Goal: Task Accomplishment & Management: Manage account settings

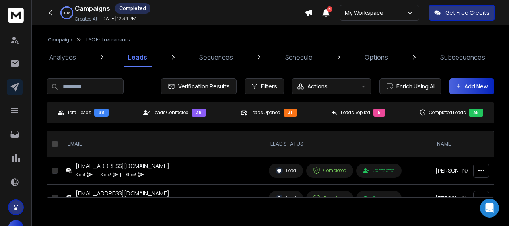
click at [14, 16] on icon at bounding box center [16, 15] width 16 height 15
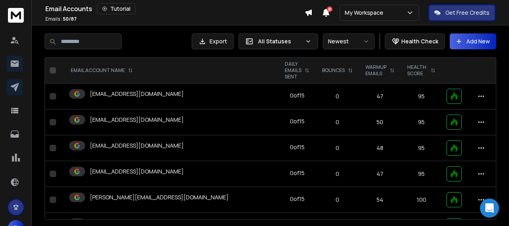
click at [16, 88] on icon at bounding box center [14, 87] width 8 height 8
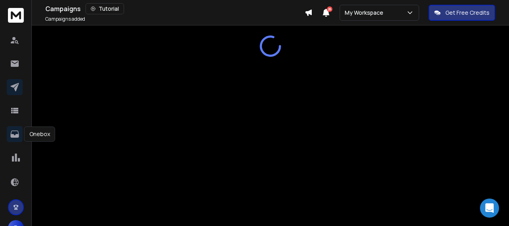
click at [13, 137] on icon at bounding box center [14, 133] width 8 height 7
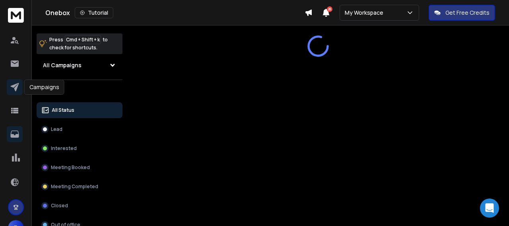
click at [16, 89] on icon at bounding box center [14, 87] width 8 height 8
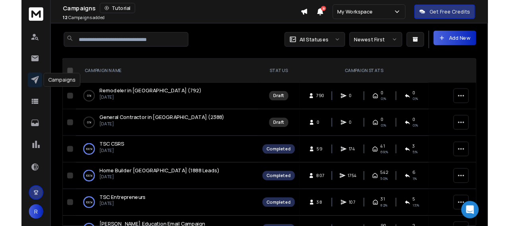
scroll to position [17, 0]
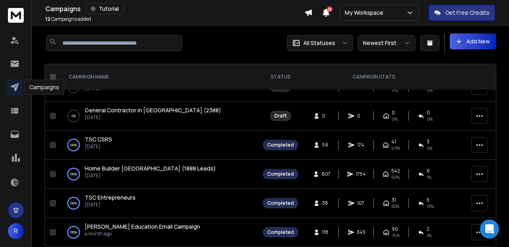
click at [111, 224] on span "[PERSON_NAME] Education Email Campaign" at bounding box center [142, 226] width 115 height 8
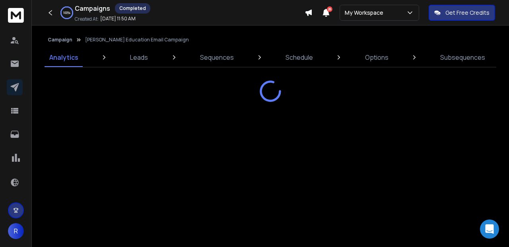
click at [207, 41] on div "Campaign Kate Education Email Campaign" at bounding box center [270, 40] width 445 height 6
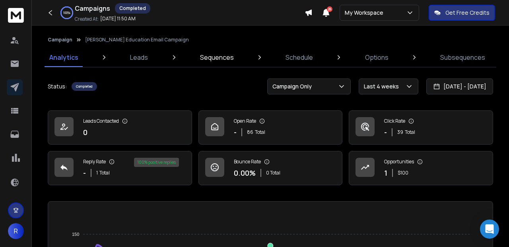
click at [210, 60] on p "Sequences" at bounding box center [217, 57] width 34 height 10
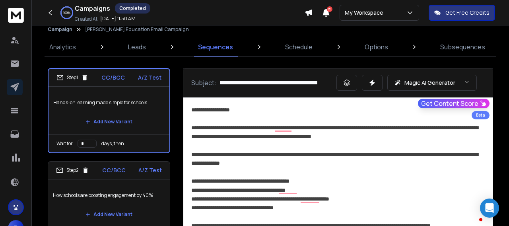
click at [223, 85] on input "**********" at bounding box center [273, 83] width 109 height 10
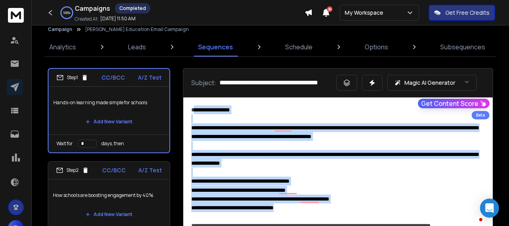
drag, startPoint x: 194, startPoint y: 113, endPoint x: 300, endPoint y: 206, distance: 141.4
click at [300, 206] on b "**********" at bounding box center [337, 194] width 293 height 178
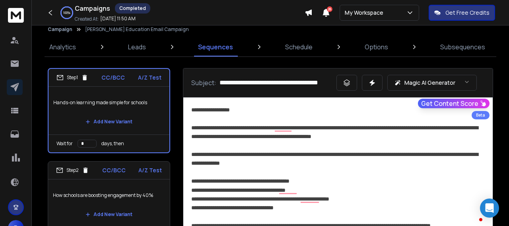
click at [264, 162] on span "**********" at bounding box center [334, 158] width 287 height 14
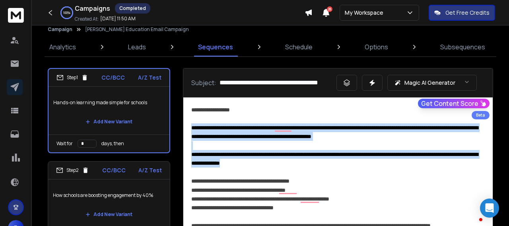
drag, startPoint x: 192, startPoint y: 130, endPoint x: 311, endPoint y: 165, distance: 124.0
click at [311, 166] on b "**********" at bounding box center [337, 194] width 293 height 178
click at [144, 212] on div "Add New Variant" at bounding box center [109, 214] width 112 height 16
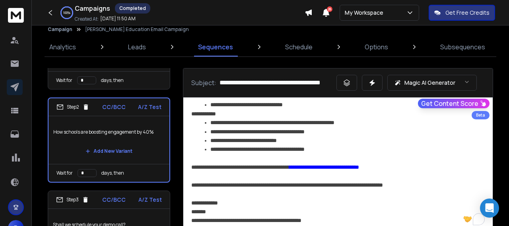
scroll to position [93, 0]
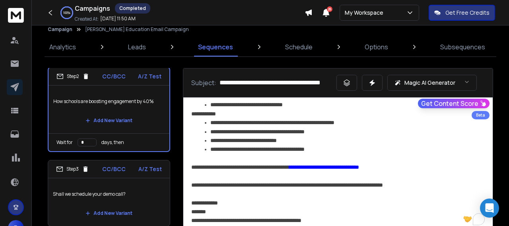
click at [142, 204] on p "Shall we schedule your demo call?" at bounding box center [109, 194] width 112 height 22
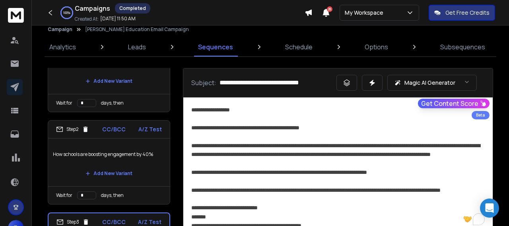
scroll to position [0, 0]
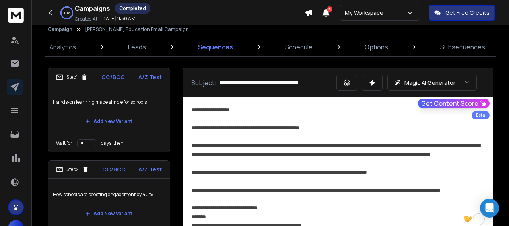
click at [153, 114] on div "Add New Variant" at bounding box center [109, 121] width 112 height 16
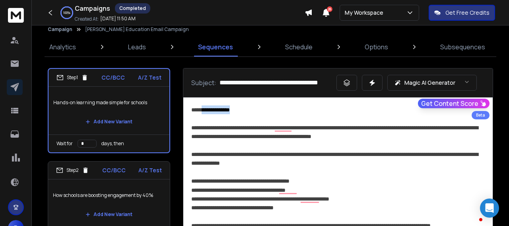
drag, startPoint x: 205, startPoint y: 111, endPoint x: 237, endPoint y: 111, distance: 32.2
click at [230, 111] on span "**********" at bounding box center [210, 110] width 39 height 6
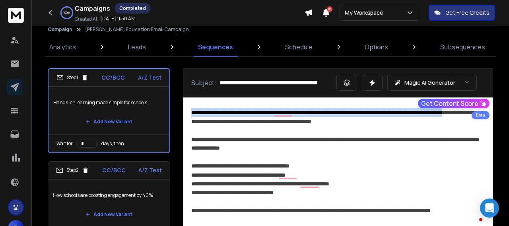
drag, startPoint x: 190, startPoint y: 113, endPoint x: 216, endPoint y: 118, distance: 26.8
click at [216, 118] on div "**********" at bounding box center [337, 165] width 309 height 136
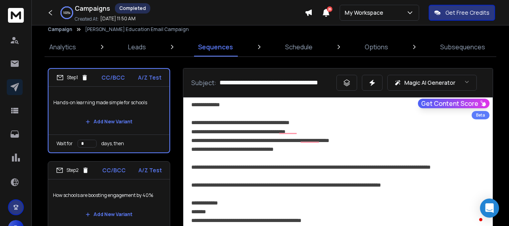
scroll to position [59, 0]
drag, startPoint x: 220, startPoint y: 84, endPoint x: 318, endPoint y: 89, distance: 98.3
click at [318, 89] on div "**********" at bounding box center [337, 82] width 309 height 29
click at [237, 138] on span "**********" at bounding box center [260, 136] width 138 height 32
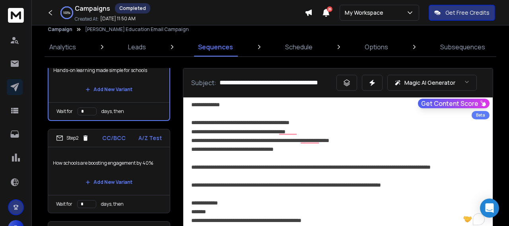
scroll to position [37, 0]
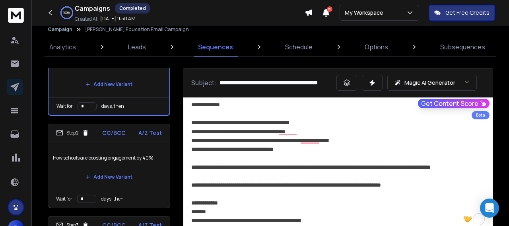
click at [64, 176] on div "Add New Variant" at bounding box center [109, 177] width 112 height 16
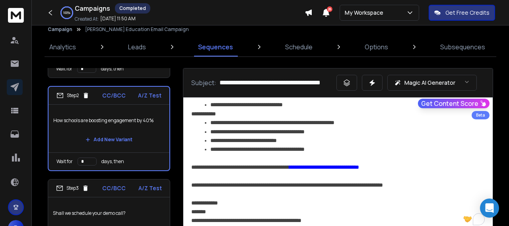
scroll to position [93, 0]
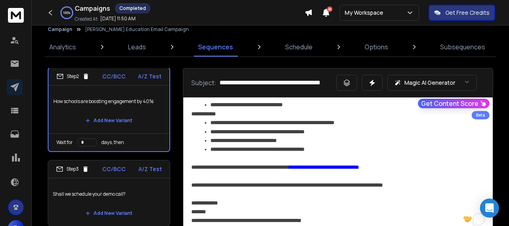
click at [148, 194] on p "Shall we schedule your demo call?" at bounding box center [109, 194] width 112 height 22
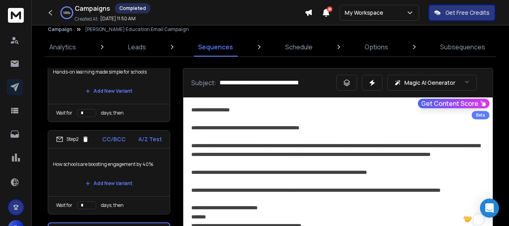
scroll to position [10, 0]
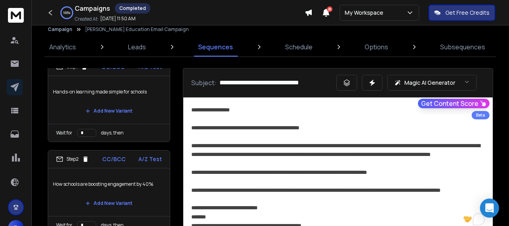
click at [153, 109] on div "Add New Variant" at bounding box center [109, 111] width 112 height 16
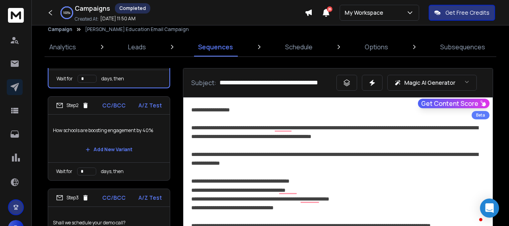
scroll to position [81, 0]
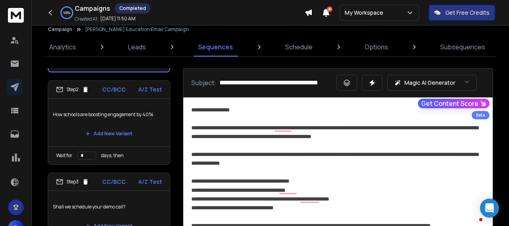
click at [152, 148] on div "Wait for * days, then" at bounding box center [109, 155] width 122 height 18
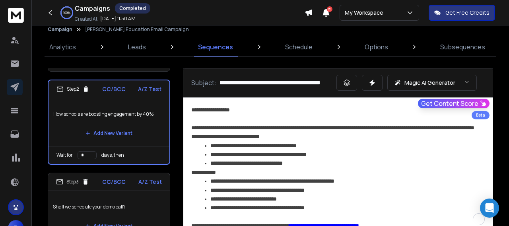
click at [151, 212] on p "Shall we schedule your demo call?" at bounding box center [109, 207] width 112 height 22
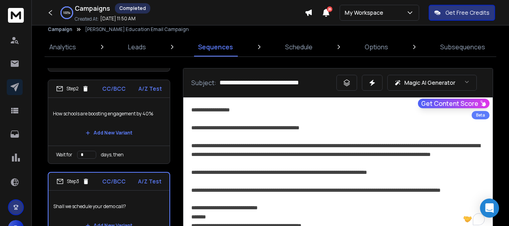
click at [144, 136] on div "Add New Variant" at bounding box center [109, 133] width 112 height 16
type input "**********"
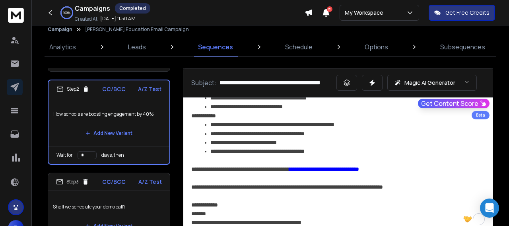
scroll to position [58, 0]
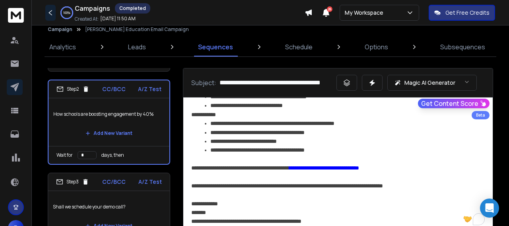
click at [50, 13] on icon at bounding box center [50, 12] width 7 height 7
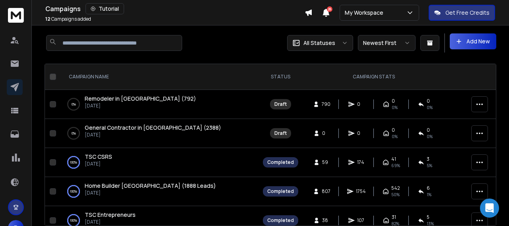
click at [101, 157] on span "TSC CSRS" at bounding box center [98, 157] width 27 height 8
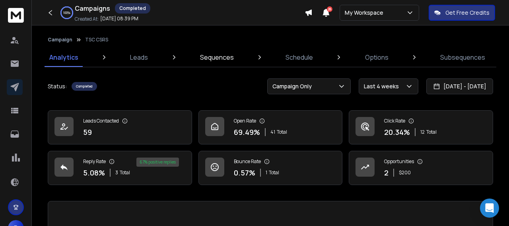
click at [229, 58] on p "Sequences" at bounding box center [217, 57] width 34 height 10
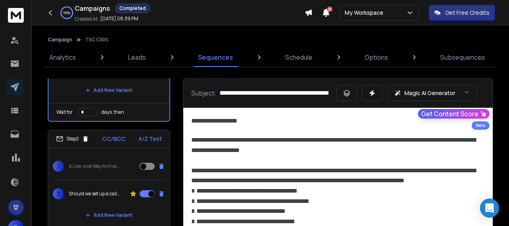
scroll to position [58, 0]
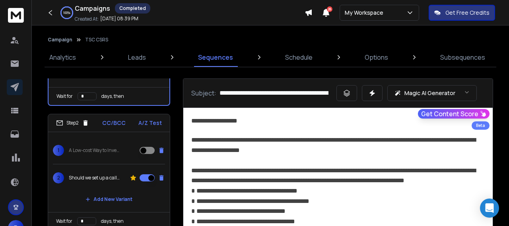
click at [109, 156] on div "1 A Low-cost Way to Invest in Stem Education" at bounding box center [109, 150] width 112 height 27
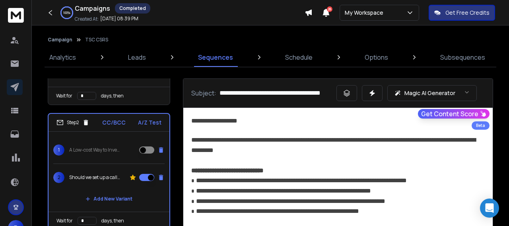
click at [98, 179] on p "Should we set up a call for us?" at bounding box center [94, 177] width 51 height 6
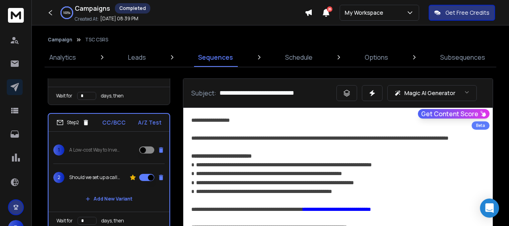
click at [101, 148] on p "A Low-cost Way to Invest in Stem Education" at bounding box center [94, 150] width 51 height 6
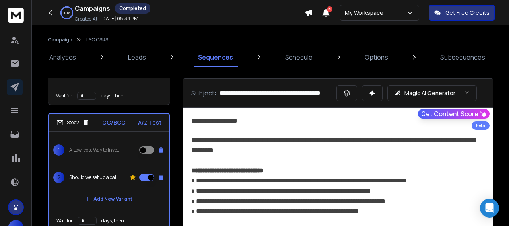
click at [94, 179] on p "Should we set up a call for us?" at bounding box center [94, 177] width 51 height 6
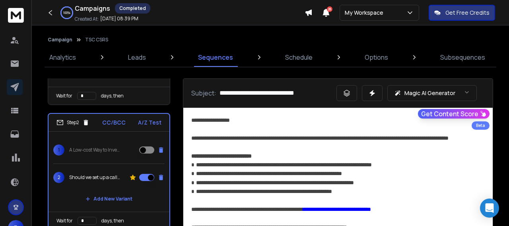
click at [100, 148] on p "A Low-cost Way to Invest in Stem Education" at bounding box center [94, 150] width 51 height 6
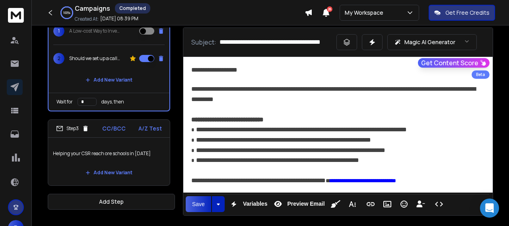
scroll to position [52, 0]
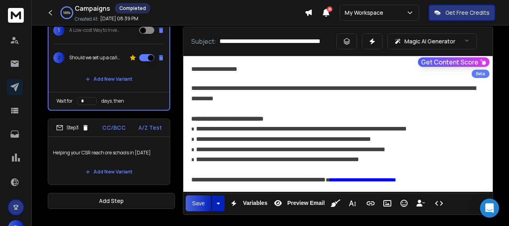
click at [152, 157] on p "Helping your CSR reach ore schools in 2025" at bounding box center [109, 153] width 112 height 22
type input "**********"
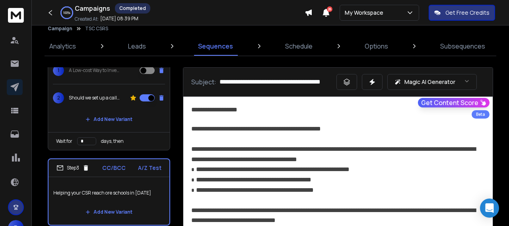
scroll to position [0, 0]
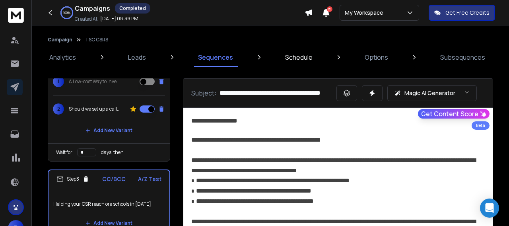
click at [297, 60] on p "Schedule" at bounding box center [298, 57] width 27 height 10
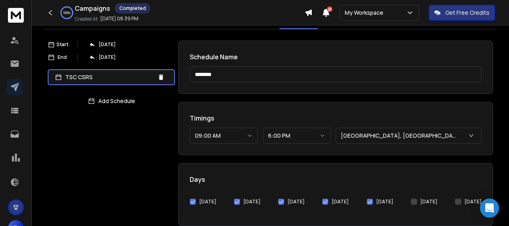
scroll to position [53, 0]
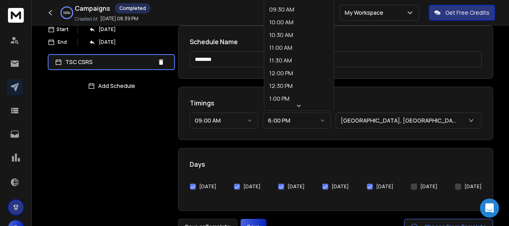
click at [331, 120] on button "6:00 PM" at bounding box center [297, 121] width 68 height 16
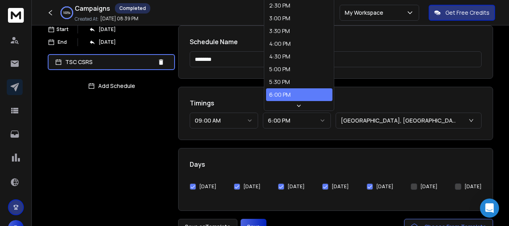
click at [358, 169] on h1 "Days" at bounding box center [336, 164] width 292 height 10
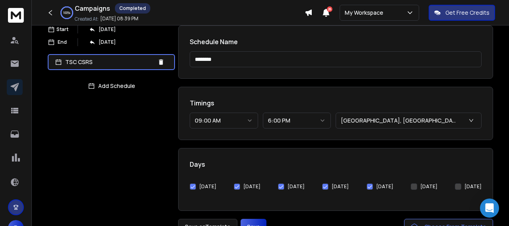
scroll to position [73, 0]
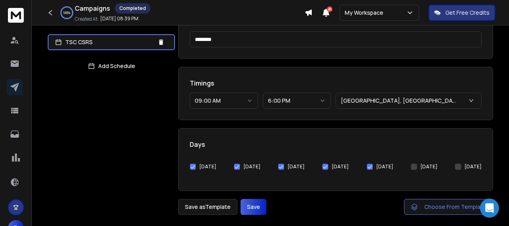
click at [253, 206] on button "Save" at bounding box center [254, 207] width 26 height 16
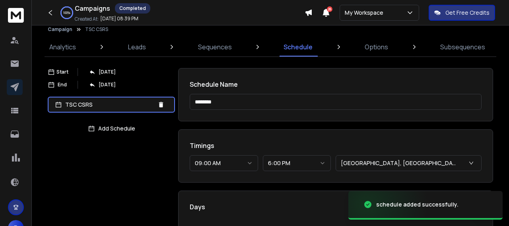
scroll to position [0, 0]
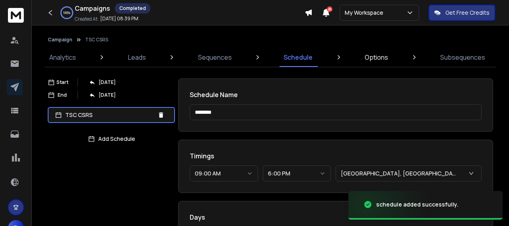
click at [373, 57] on p "Options" at bounding box center [376, 57] width 23 height 10
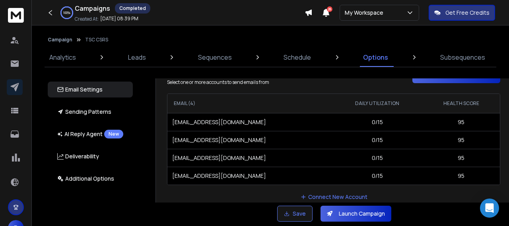
scroll to position [61, 0]
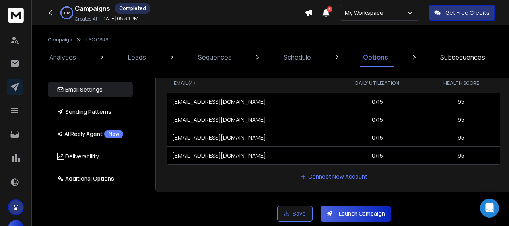
click at [459, 58] on p "Subsequences" at bounding box center [462, 57] width 45 height 10
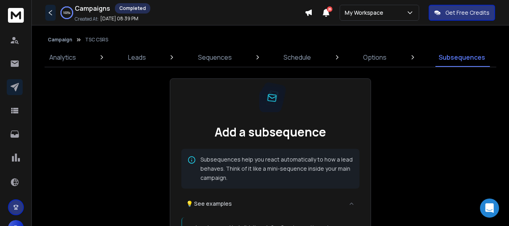
click at [50, 13] on icon at bounding box center [50, 12] width 7 height 7
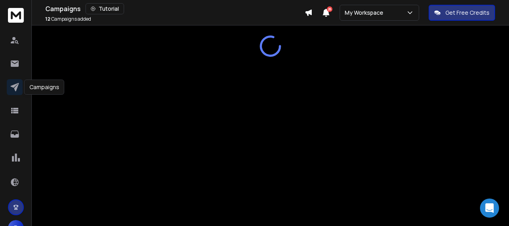
click at [13, 89] on icon at bounding box center [15, 87] width 10 height 10
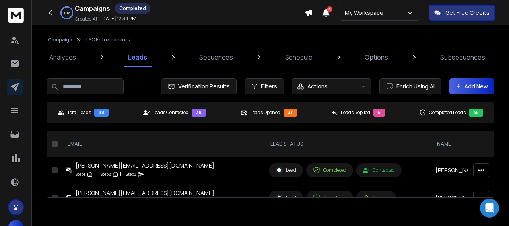
scroll to position [58, 0]
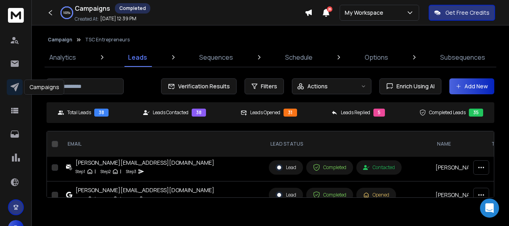
click at [15, 91] on icon at bounding box center [14, 87] width 8 height 8
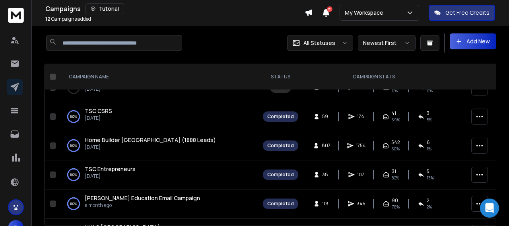
scroll to position [47, 0]
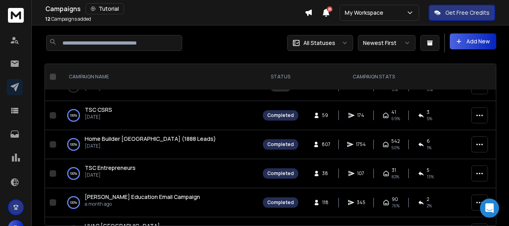
click at [112, 167] on span "TSC Entrepreneurs" at bounding box center [110, 168] width 51 height 8
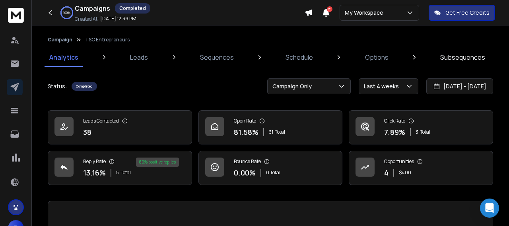
click at [460, 58] on p "Subsequences" at bounding box center [462, 57] width 45 height 10
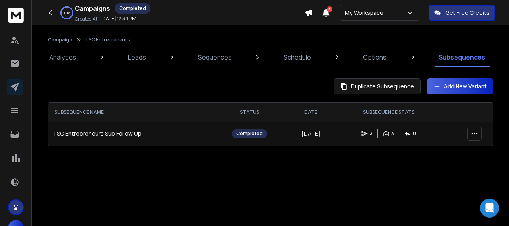
click at [144, 135] on td "TSC Entrepreneurs Sub Follow Up" at bounding box center [130, 134] width 164 height 24
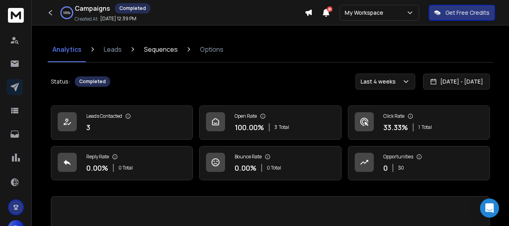
click at [162, 52] on p "Sequences" at bounding box center [161, 50] width 34 height 10
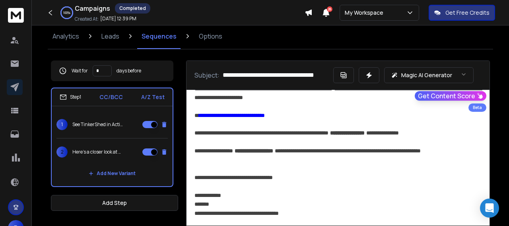
scroll to position [32, 0]
click at [52, 12] on icon at bounding box center [50, 12] width 7 height 7
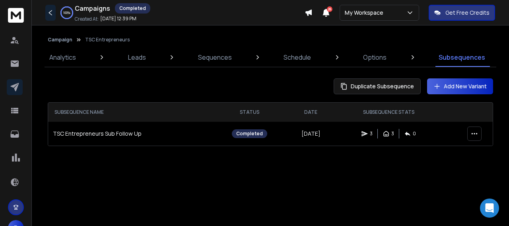
click at [50, 12] on icon at bounding box center [50, 12] width 7 height 7
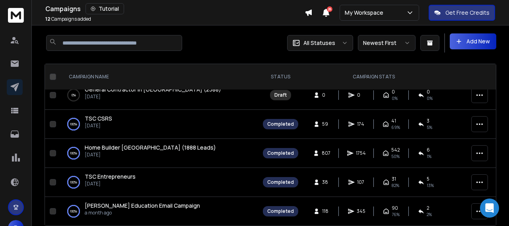
scroll to position [44, 0]
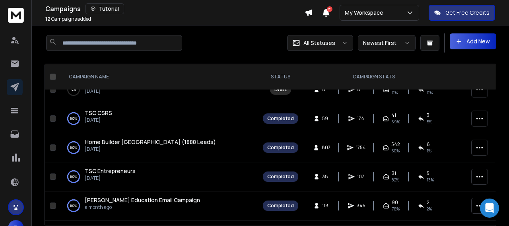
click at [118, 171] on span "TSC Entrepreneurs" at bounding box center [110, 171] width 51 height 8
